Goal: Task Accomplishment & Management: Manage account settings

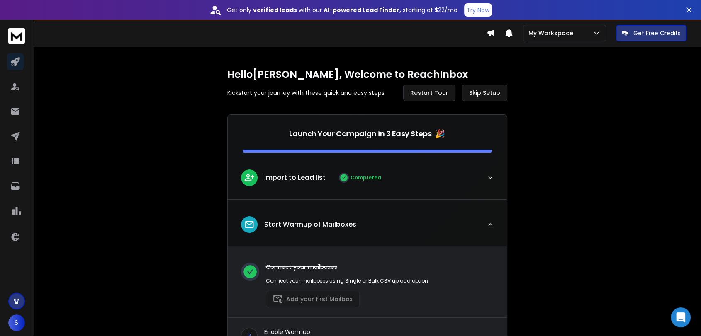
click at [59, 153] on div "Hello Syed , Welcome to ReachInbox Kickstart your journey with these quick and …" at bounding box center [366, 252] width 641 height 395
click at [13, 324] on span "S" at bounding box center [16, 323] width 17 height 17
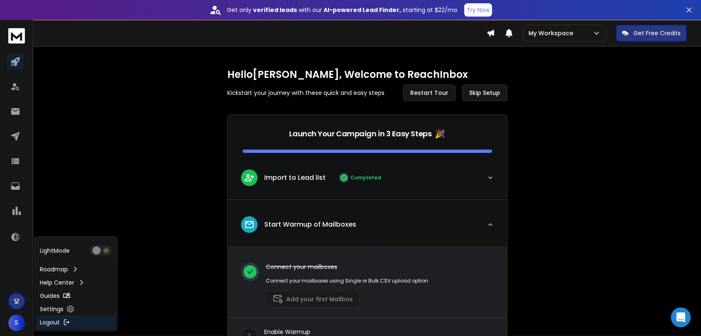
click at [59, 319] on p "Logout" at bounding box center [50, 322] width 20 height 8
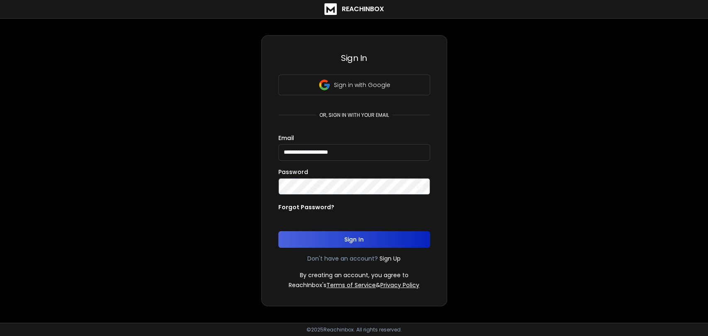
type input "**********"
click at [377, 245] on button "Sign In" at bounding box center [350, 239] width 152 height 17
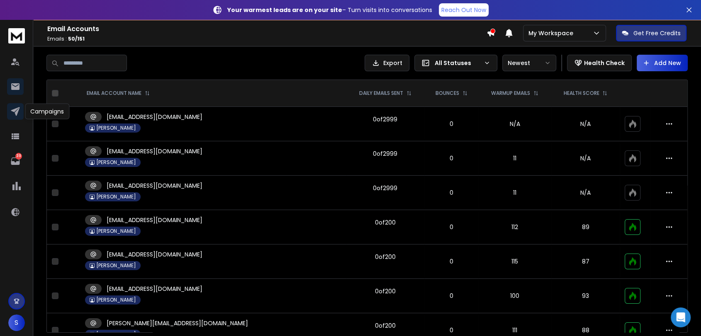
click at [13, 114] on icon at bounding box center [15, 112] width 10 height 10
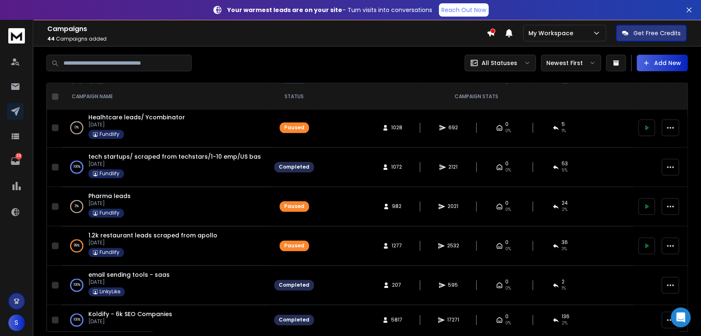
scroll to position [1449, 0]
